Goal: Navigation & Orientation: Find specific page/section

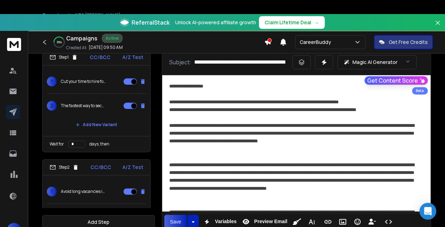
scroll to position [172, 0]
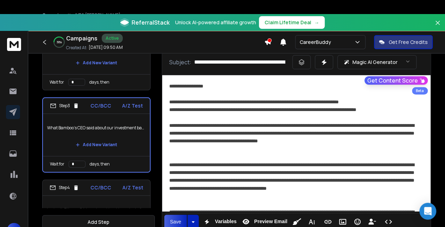
click at [46, 39] on icon at bounding box center [45, 42] width 6 height 6
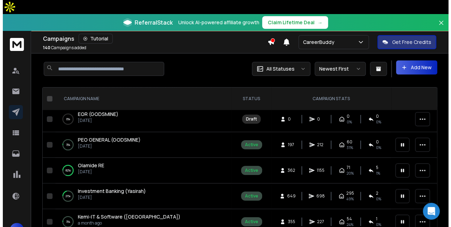
scroll to position [31, 0]
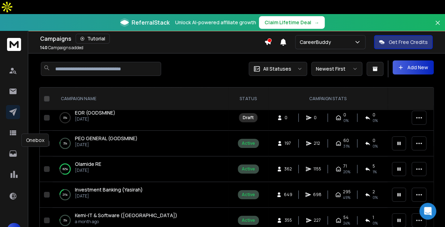
click at [12, 150] on icon at bounding box center [13, 154] width 8 height 8
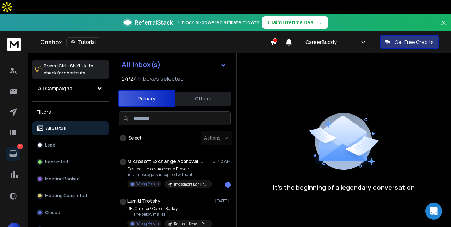
click at [185, 167] on p "Expired: Unlock Access to Proven" at bounding box center [169, 170] width 84 height 6
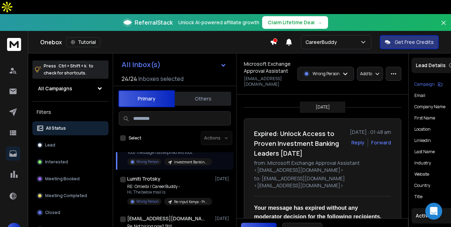
scroll to position [26, 0]
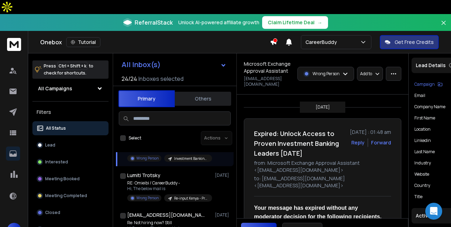
click at [177, 172] on div "Lumiti Trotsky [DATE]" at bounding box center [179, 175] width 104 height 7
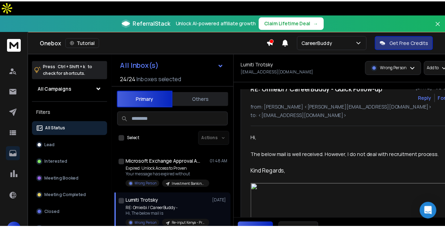
scroll to position [0, 0]
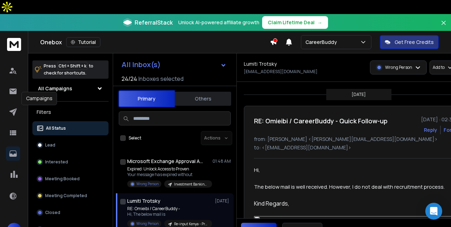
click at [14, 109] on icon at bounding box center [12, 112] width 7 height 7
